Goal: Check status: Verify the current state of an ongoing process or item

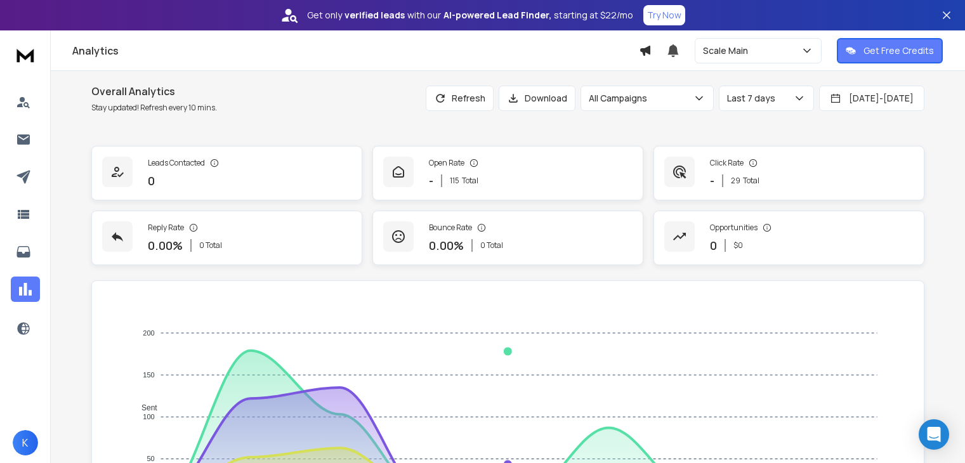
scroll to position [284, 0]
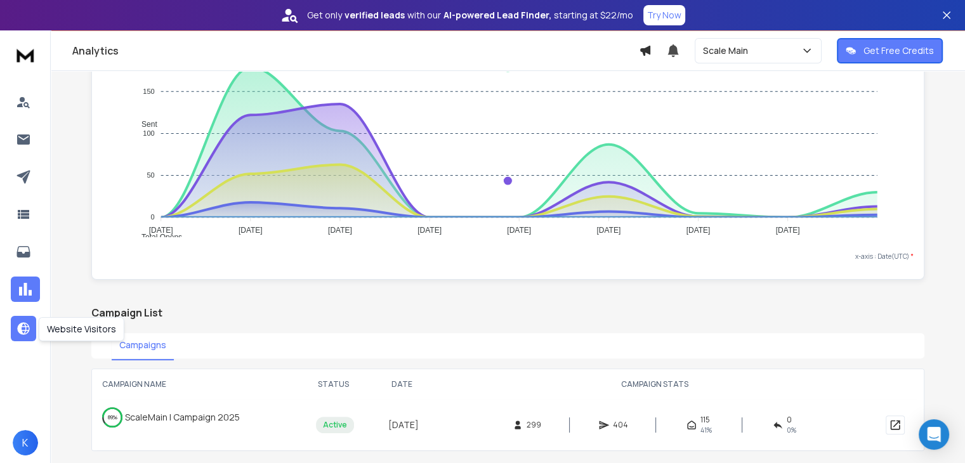
click at [31, 329] on link at bounding box center [23, 328] width 25 height 25
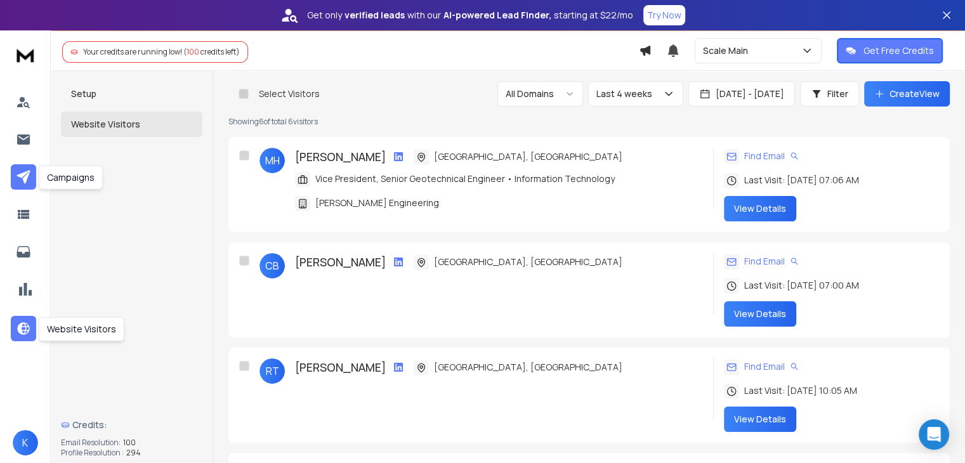
click at [22, 181] on icon at bounding box center [23, 176] width 15 height 15
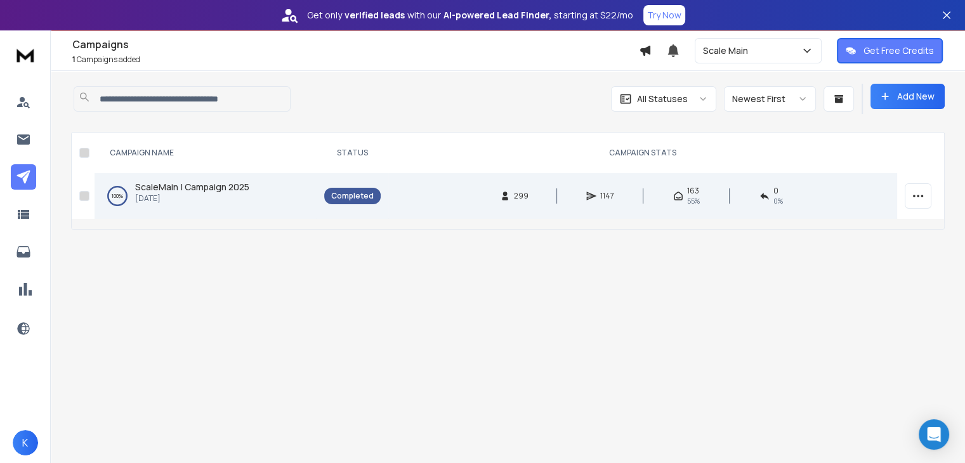
click at [201, 190] on span "ScaleMain | Campaign 2025" at bounding box center [192, 187] width 114 height 12
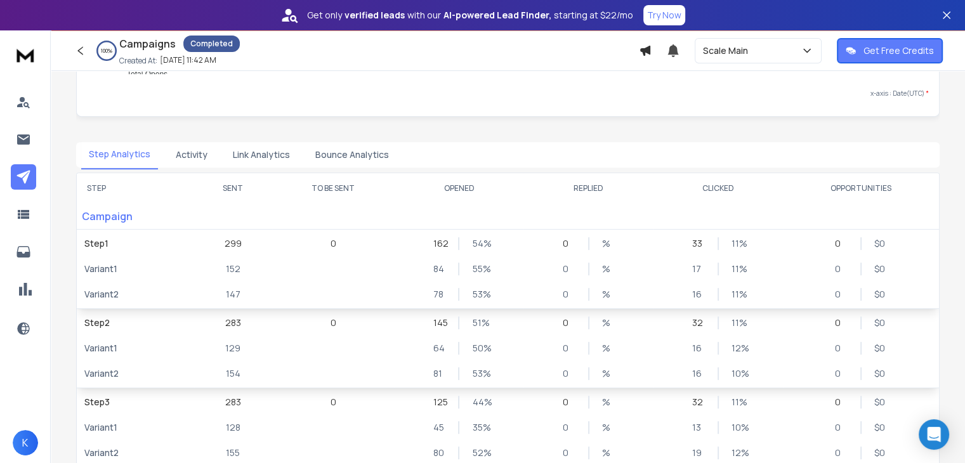
scroll to position [571, 0]
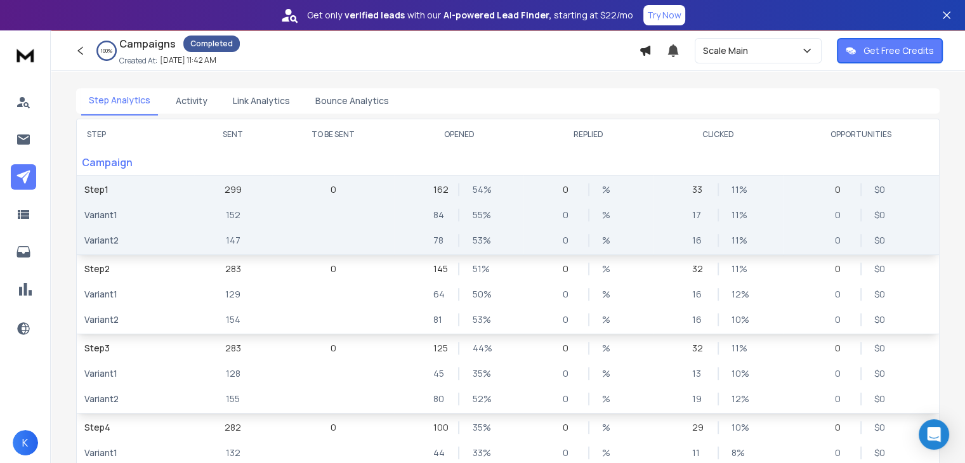
click at [87, 188] on p "Step 1" at bounding box center [135, 189] width 102 height 13
click at [116, 204] on div "Step 1 Variant 1 Variant 2" at bounding box center [135, 214] width 102 height 63
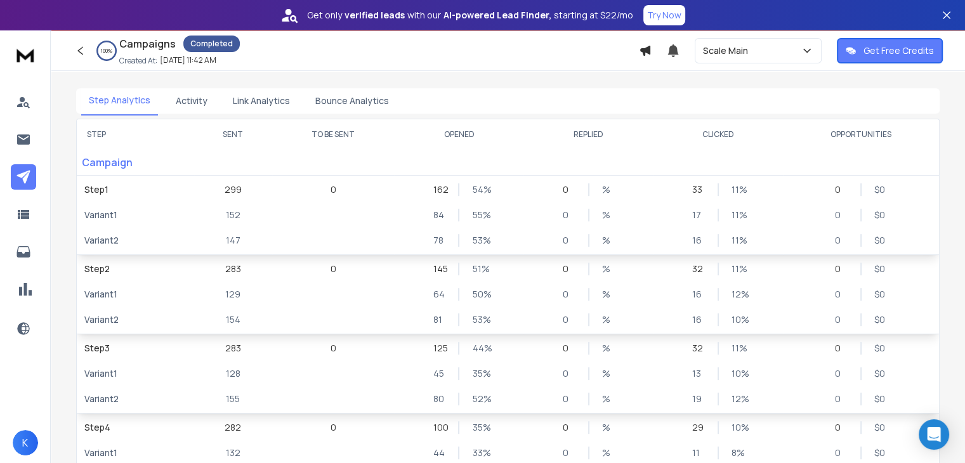
click at [195, 100] on button "Activity" at bounding box center [191, 101] width 47 height 28
